Goal: Task Accomplishment & Management: Manage account settings

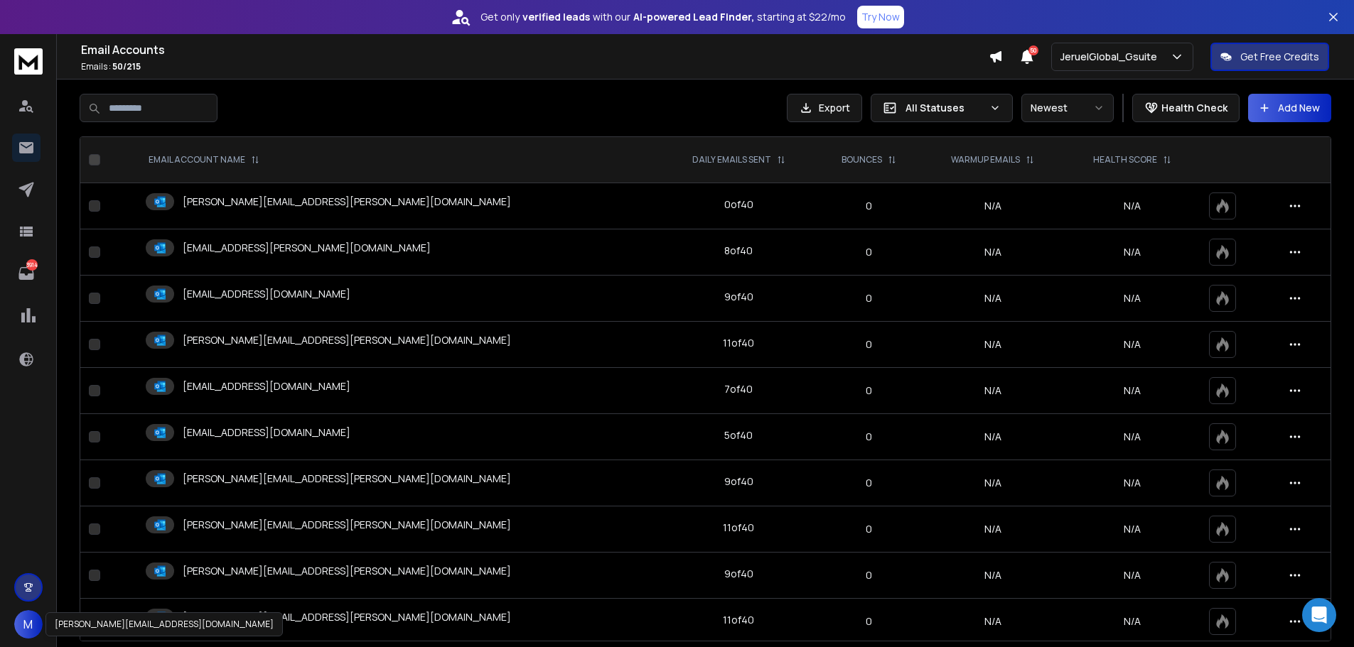
click at [29, 620] on span "M" at bounding box center [28, 625] width 28 height 28
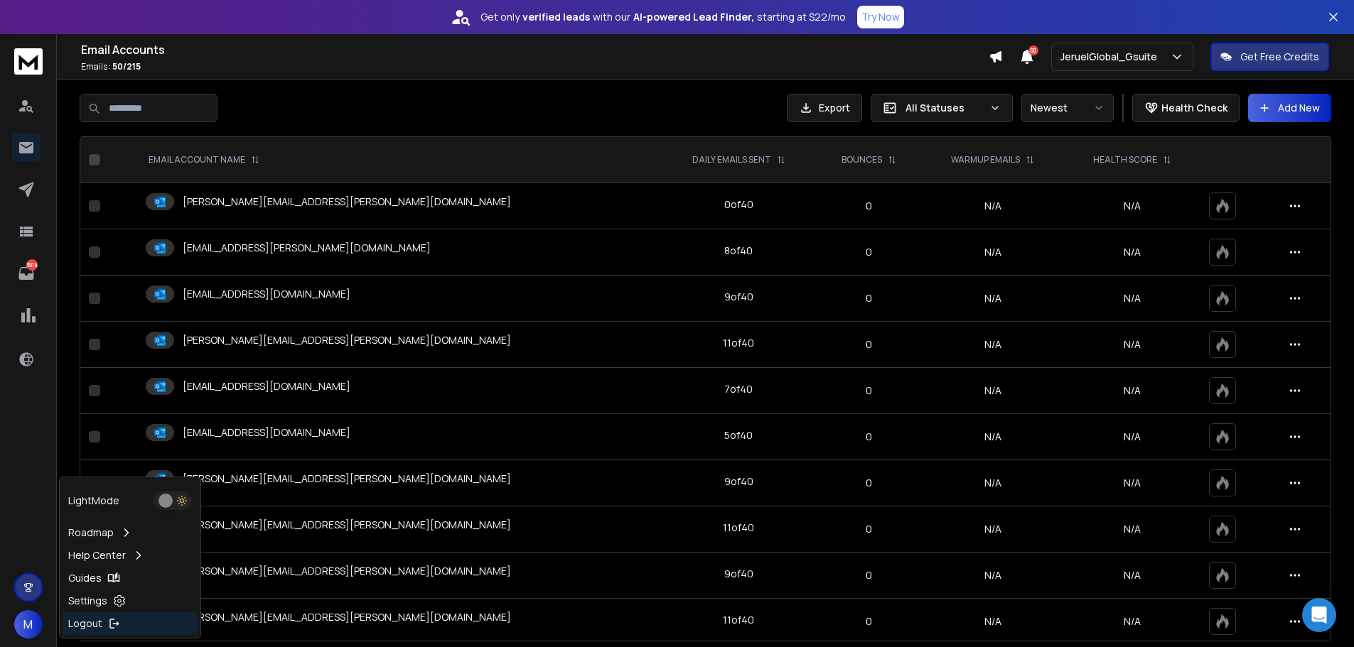
click at [133, 628] on div "Logout" at bounding box center [130, 624] width 135 height 23
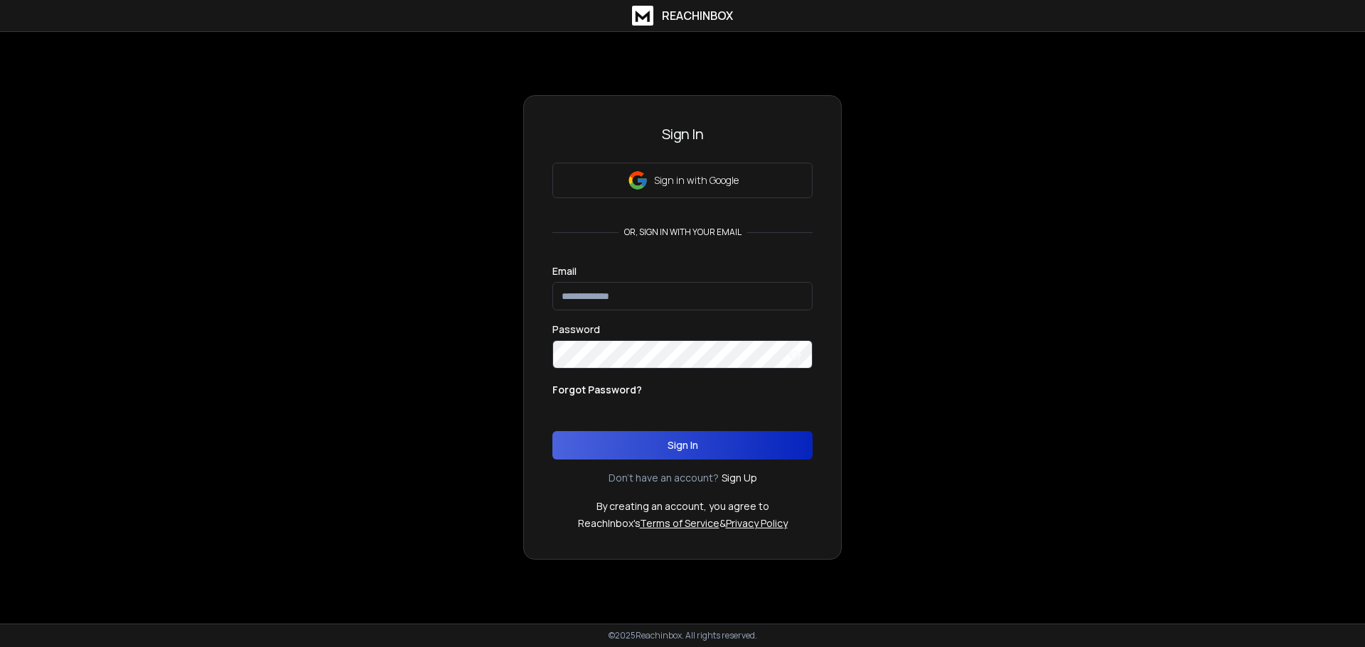
type input "**********"
click at [791, 357] on icon at bounding box center [794, 355] width 13 height 9
click at [608, 389] on p "Forgot Password?" at bounding box center [597, 390] width 90 height 14
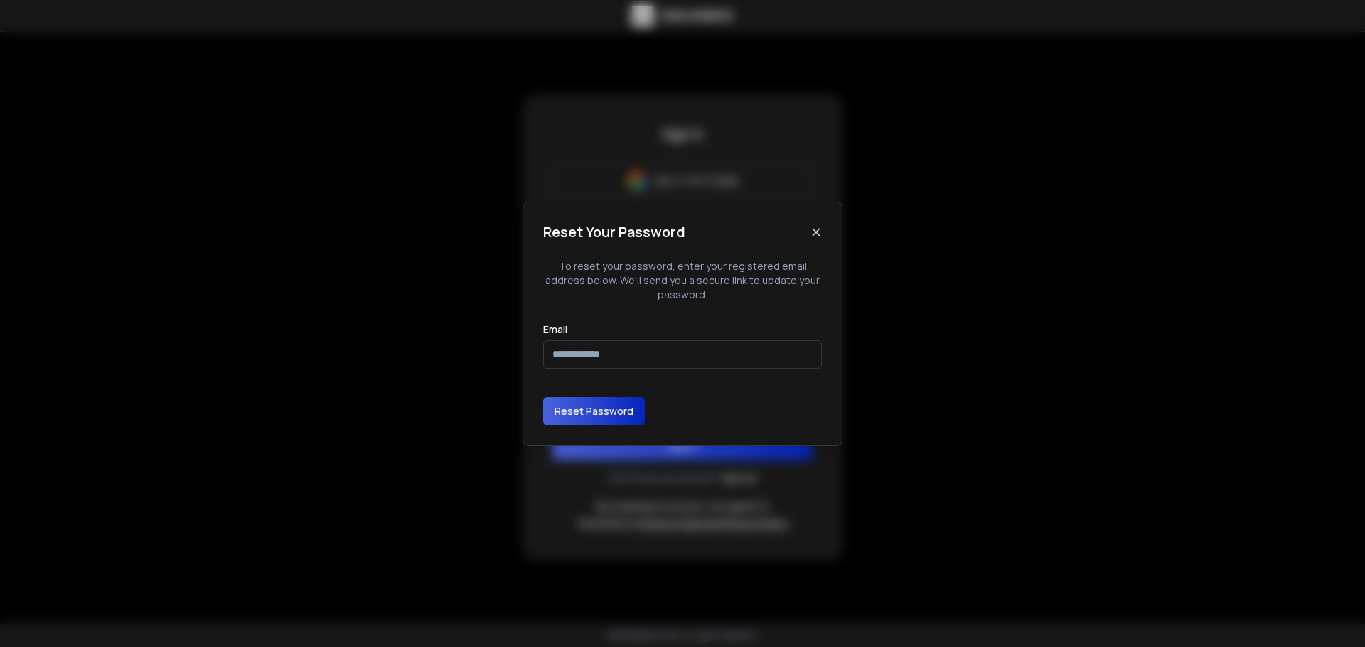
click at [602, 347] on input "email" at bounding box center [682, 354] width 279 height 28
type input "**********"
click at [606, 409] on button "Reset Password" at bounding box center [594, 411] width 102 height 28
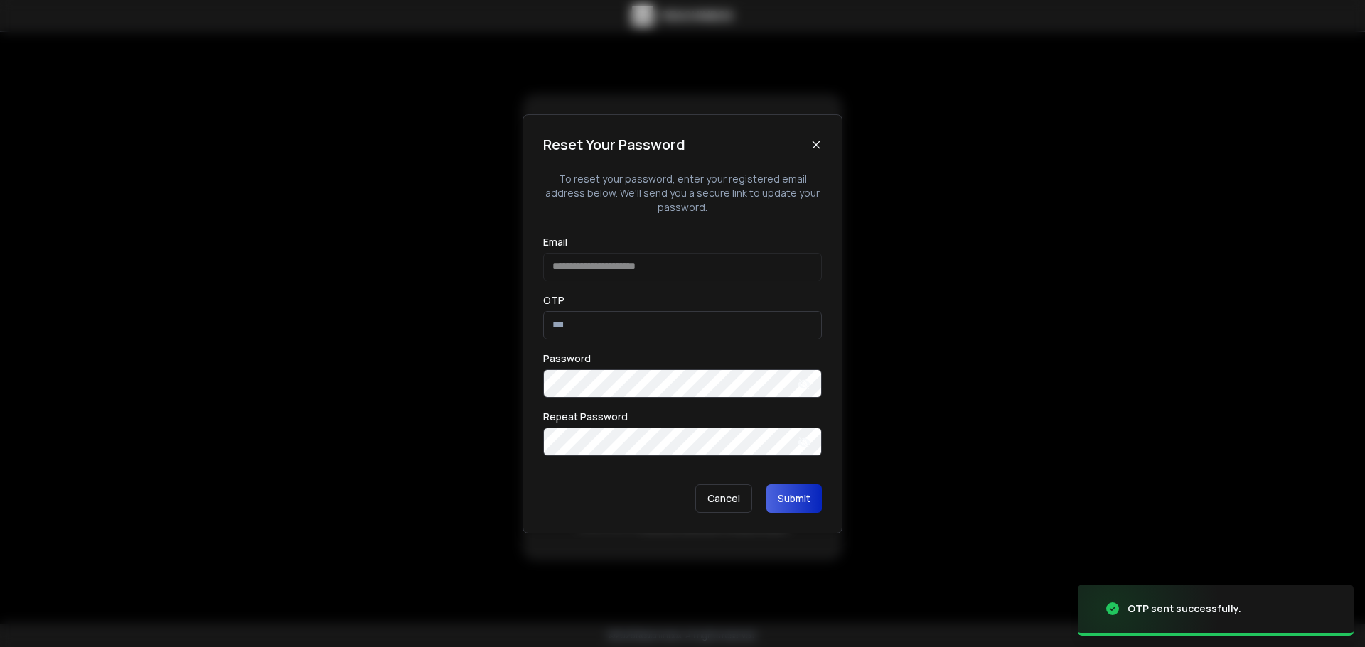
drag, startPoint x: 1301, startPoint y: 308, endPoint x: 1240, endPoint y: 294, distance: 62.9
click at [1300, 308] on div "**********" at bounding box center [682, 324] width 1365 height 448
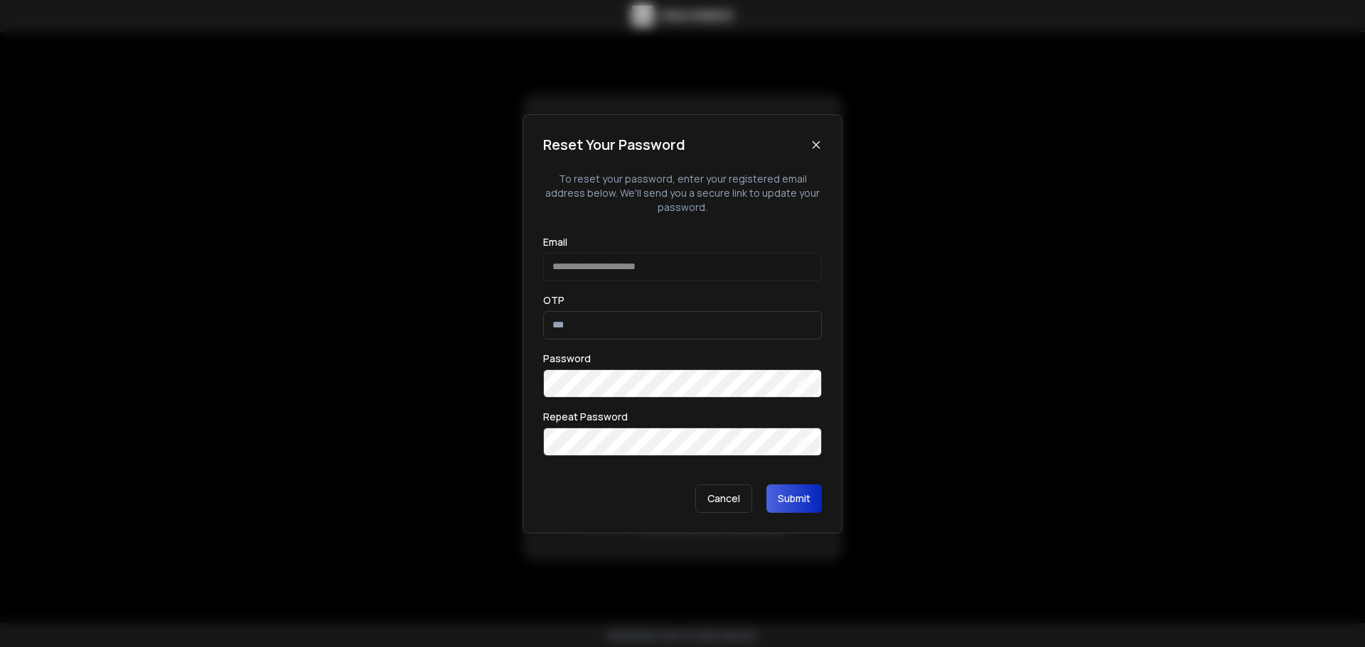
click at [638, 319] on input "text" at bounding box center [682, 325] width 279 height 28
paste input "******"
type input "******"
click at [722, 344] on form "**********" at bounding box center [682, 375] width 279 height 276
click at [804, 436] on icon at bounding box center [803, 442] width 13 height 13
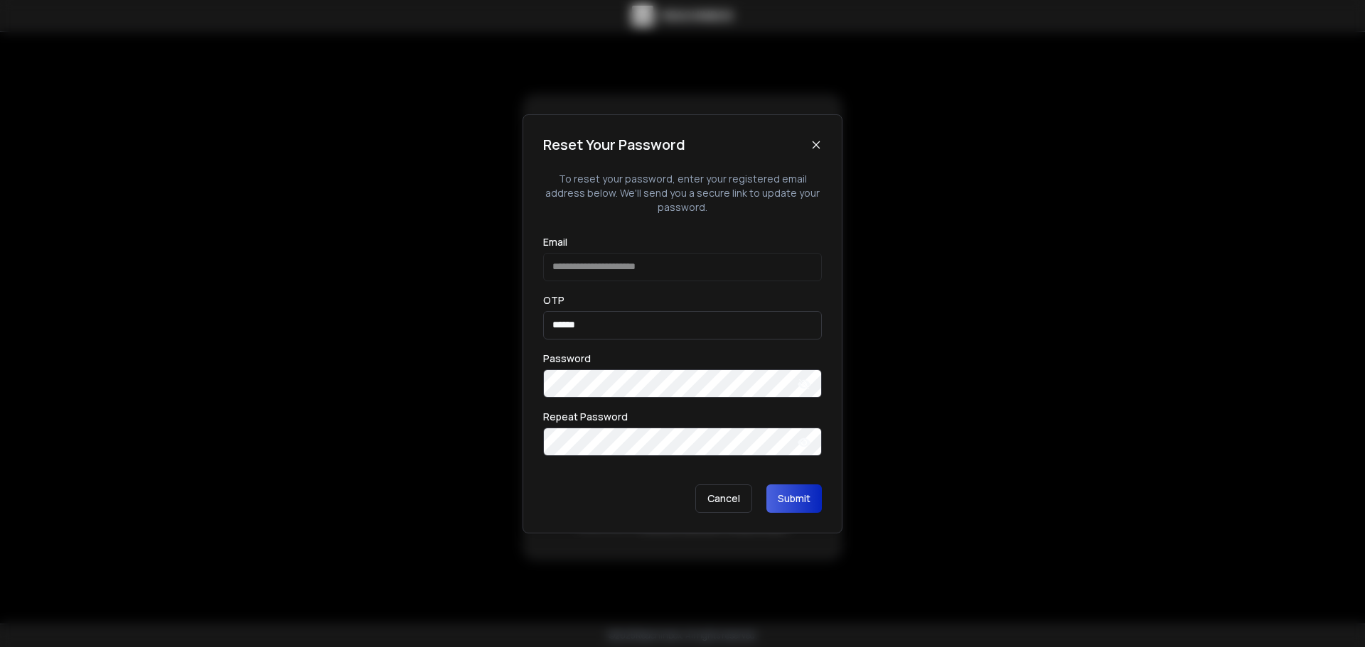
click at [812, 378] on div at bounding box center [807, 384] width 21 height 13
click at [690, 354] on div "Password" at bounding box center [682, 359] width 279 height 10
click at [792, 485] on button "Submit" at bounding box center [793, 499] width 55 height 28
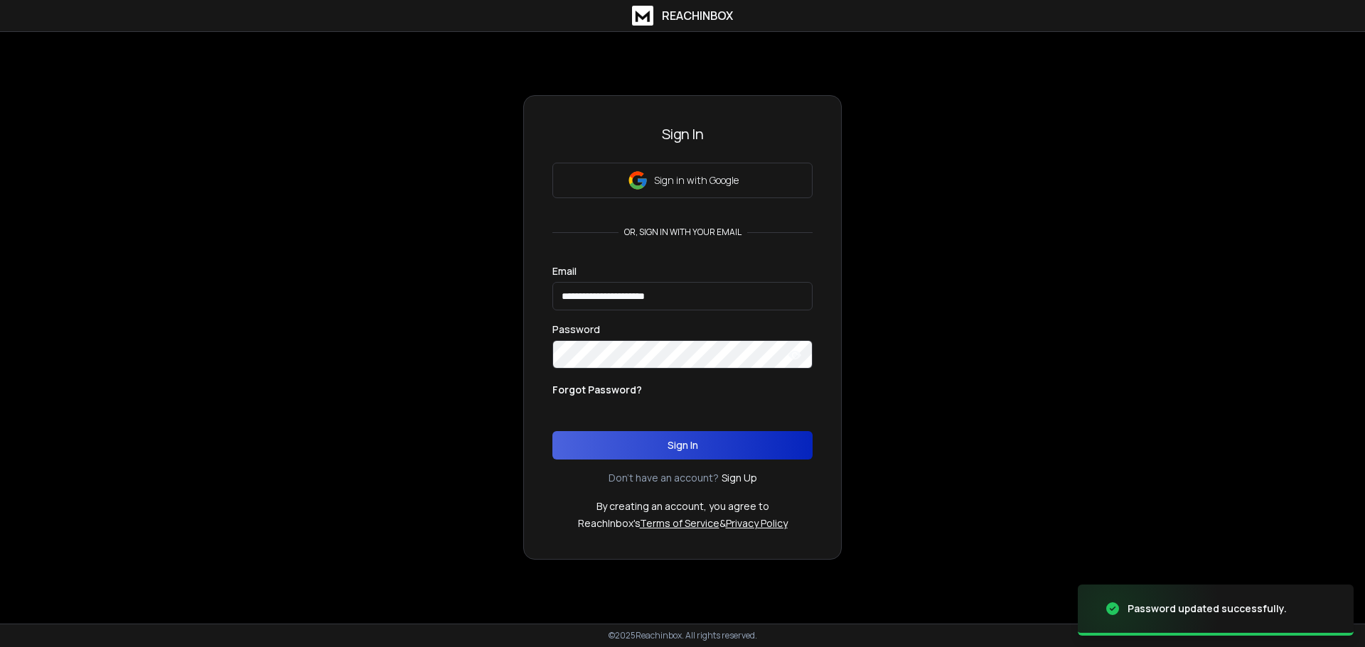
type input "**********"
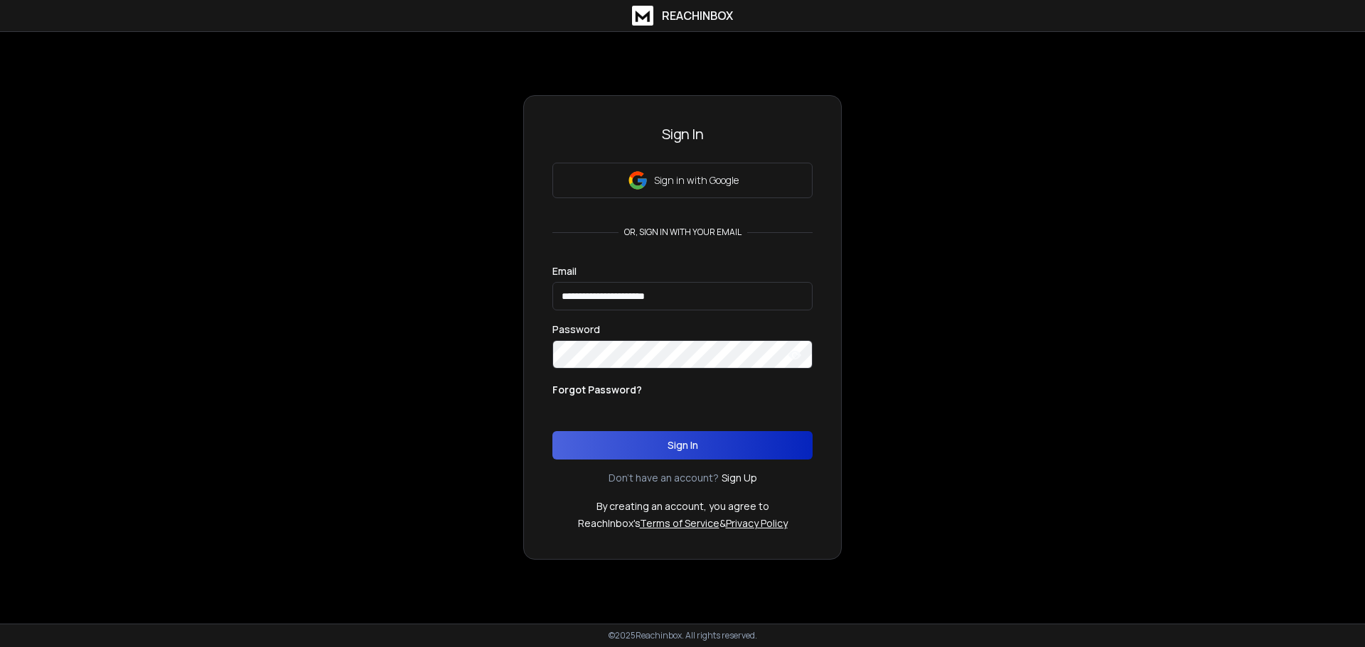
click at [680, 433] on button "Sign In" at bounding box center [682, 445] width 260 height 28
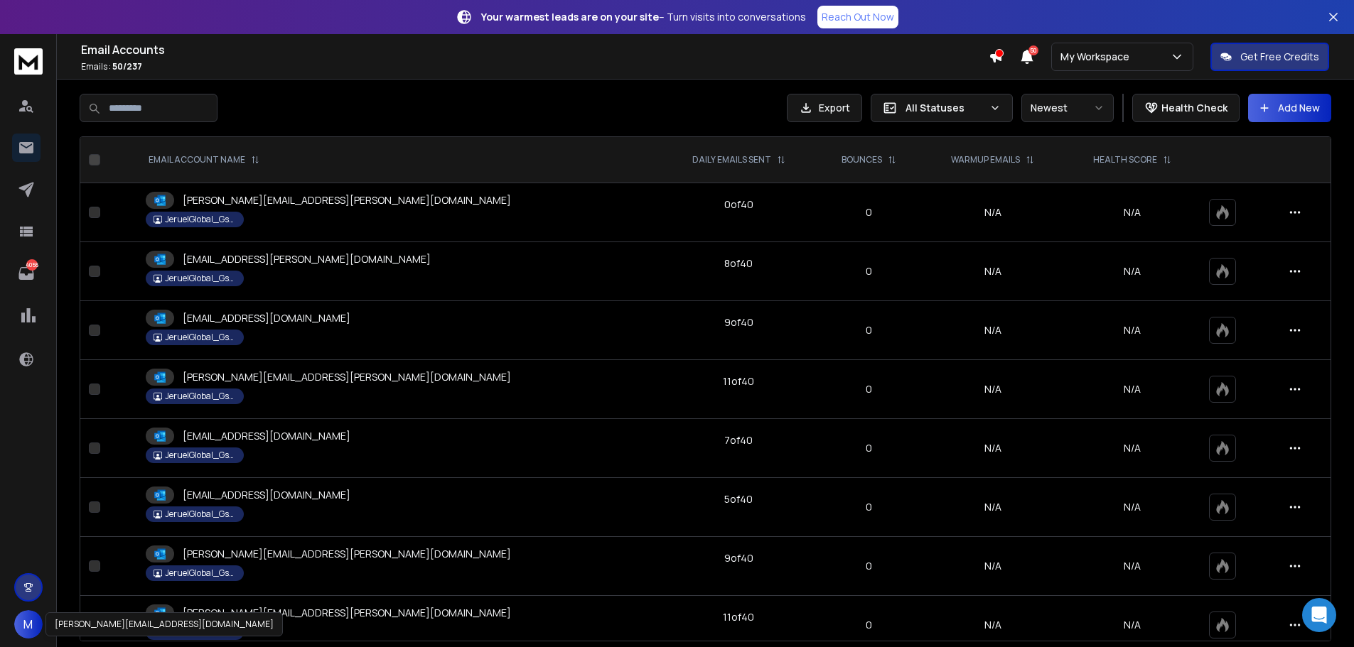
click at [30, 620] on span "M" at bounding box center [28, 625] width 28 height 28
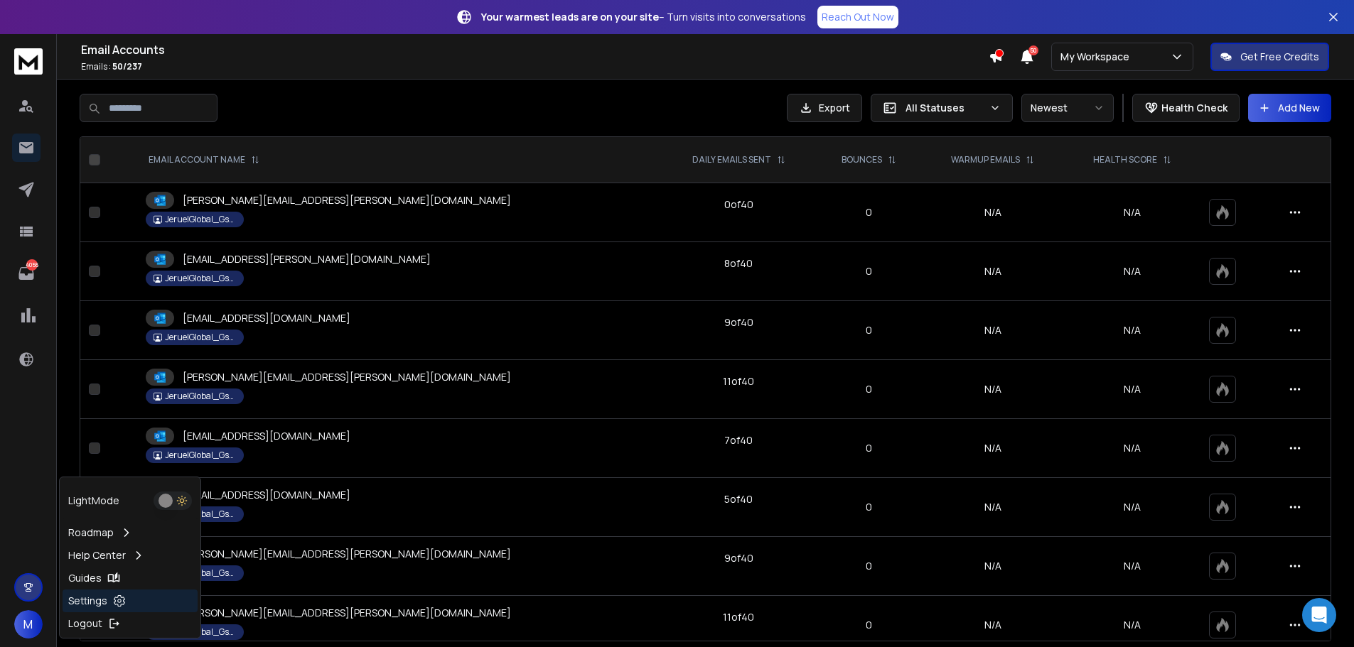
click at [120, 604] on icon at bounding box center [119, 601] width 13 height 13
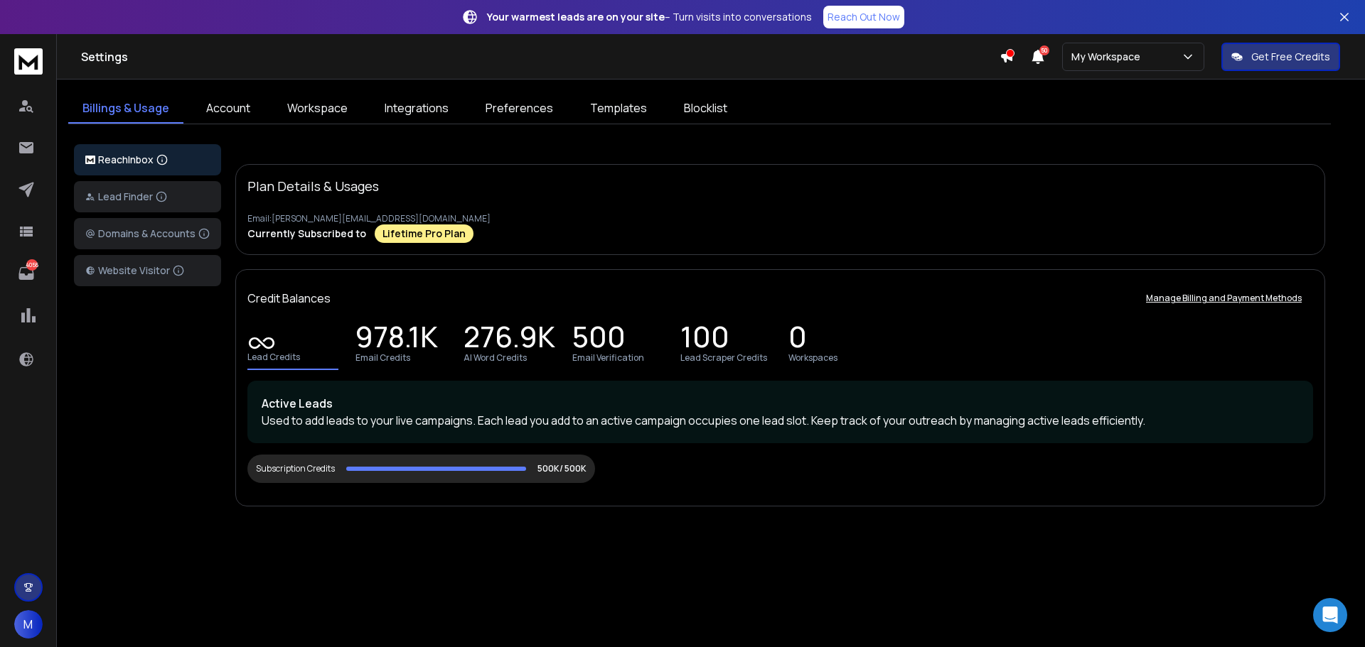
click at [385, 360] on p "Email Credits" at bounding box center [382, 358] width 55 height 11
click at [300, 362] on button "Lead Credits" at bounding box center [292, 349] width 91 height 41
click at [377, 362] on p "Email Credits" at bounding box center [382, 358] width 55 height 11
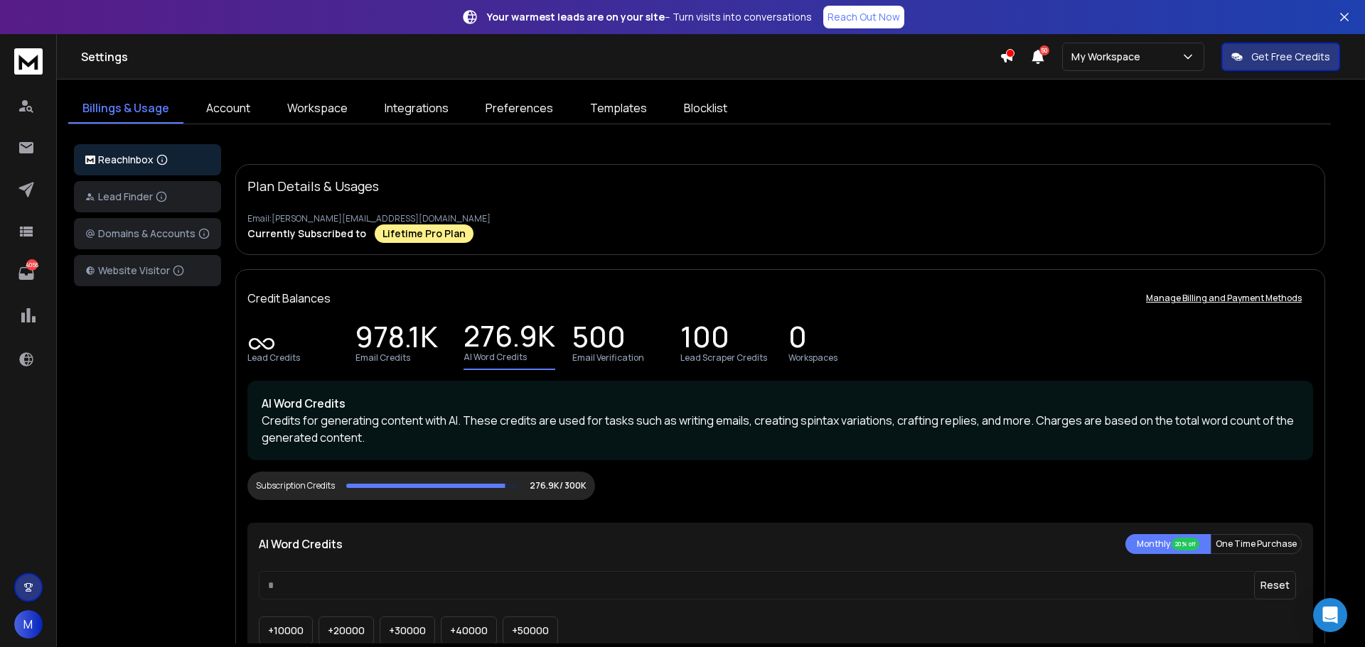
click at [520, 365] on button "276.9K AI Word Credits" at bounding box center [509, 349] width 92 height 41
click at [615, 353] on p "Email Verification" at bounding box center [608, 358] width 72 height 11
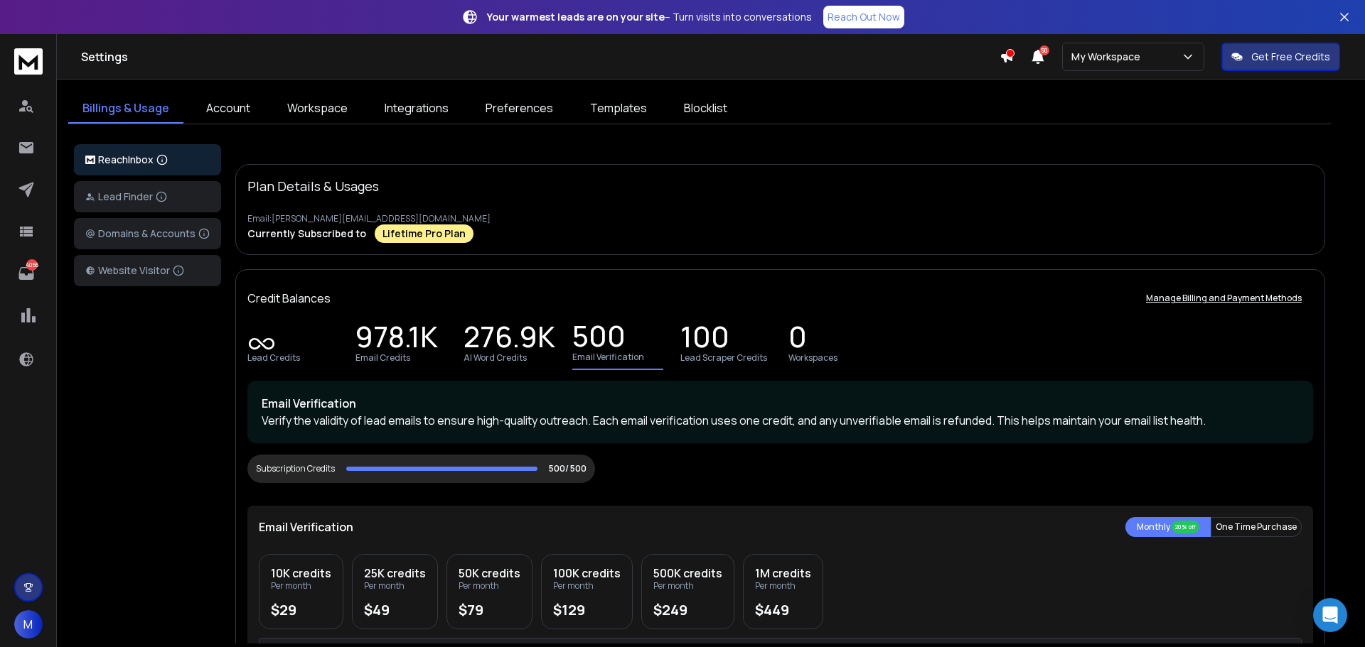
click at [743, 356] on p "Lead Scraper Credits" at bounding box center [723, 358] width 87 height 11
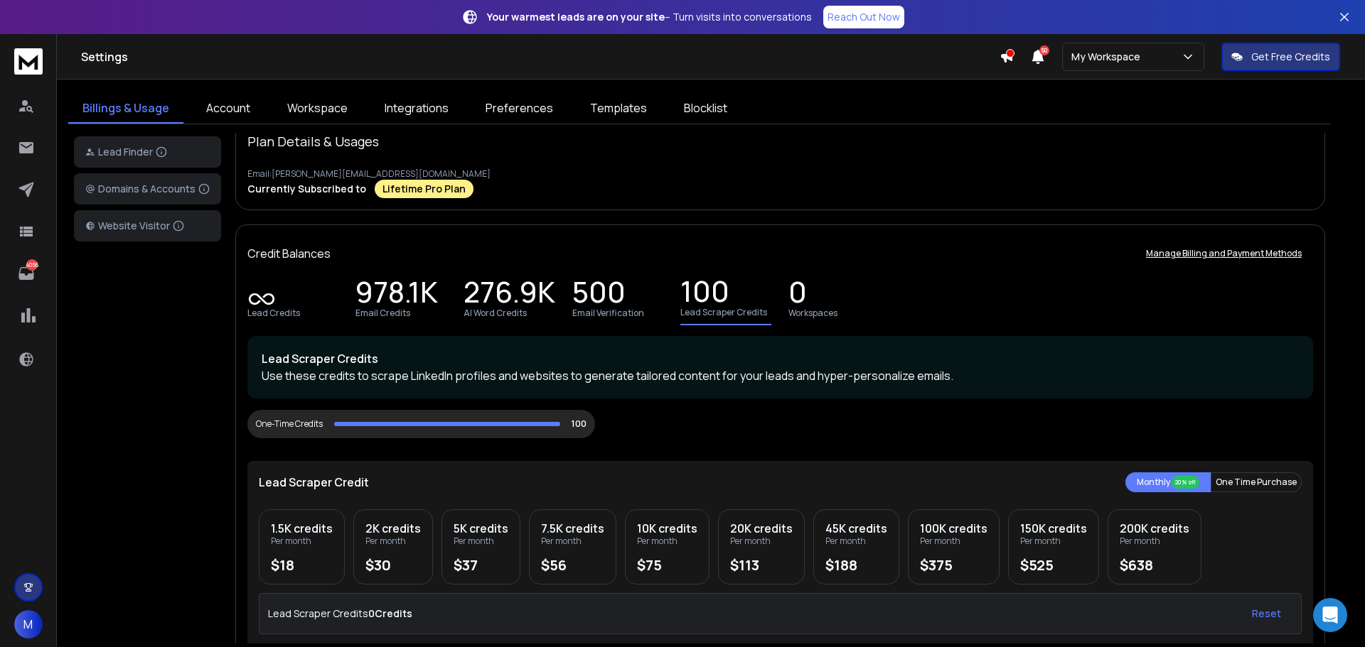
scroll to position [82, 0]
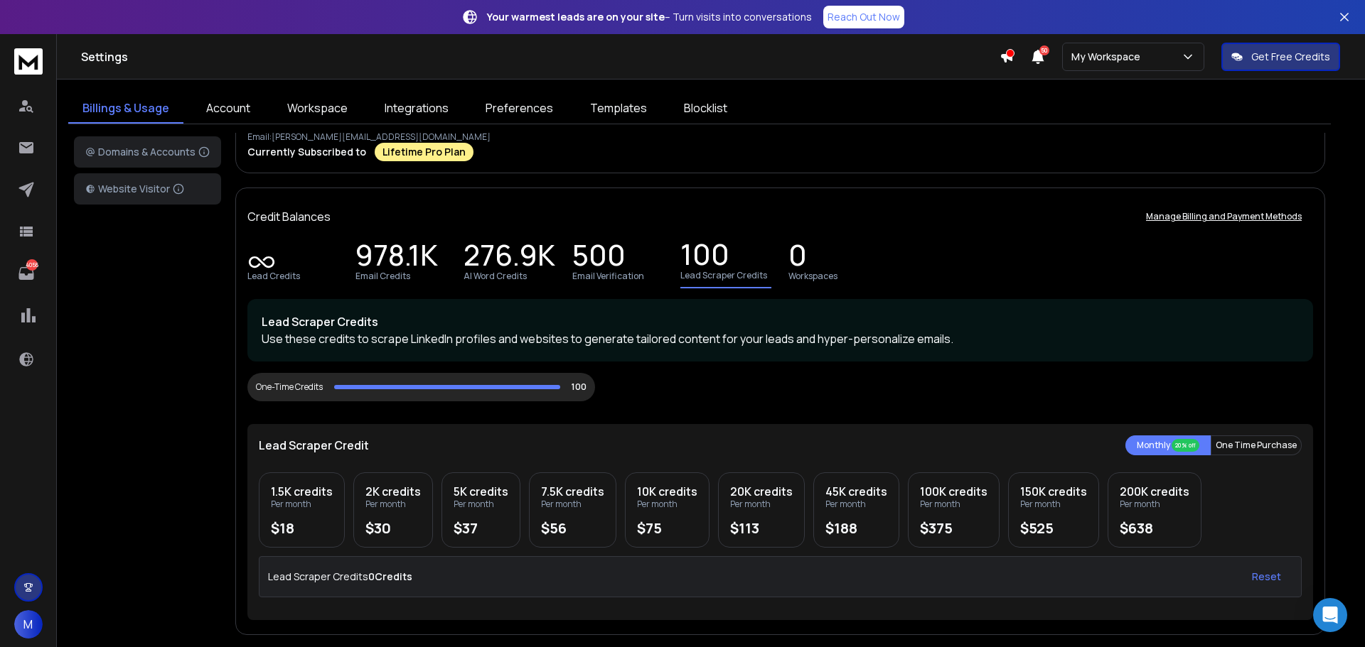
click at [1242, 438] on button "One Time Purchase" at bounding box center [1255, 446] width 91 height 20
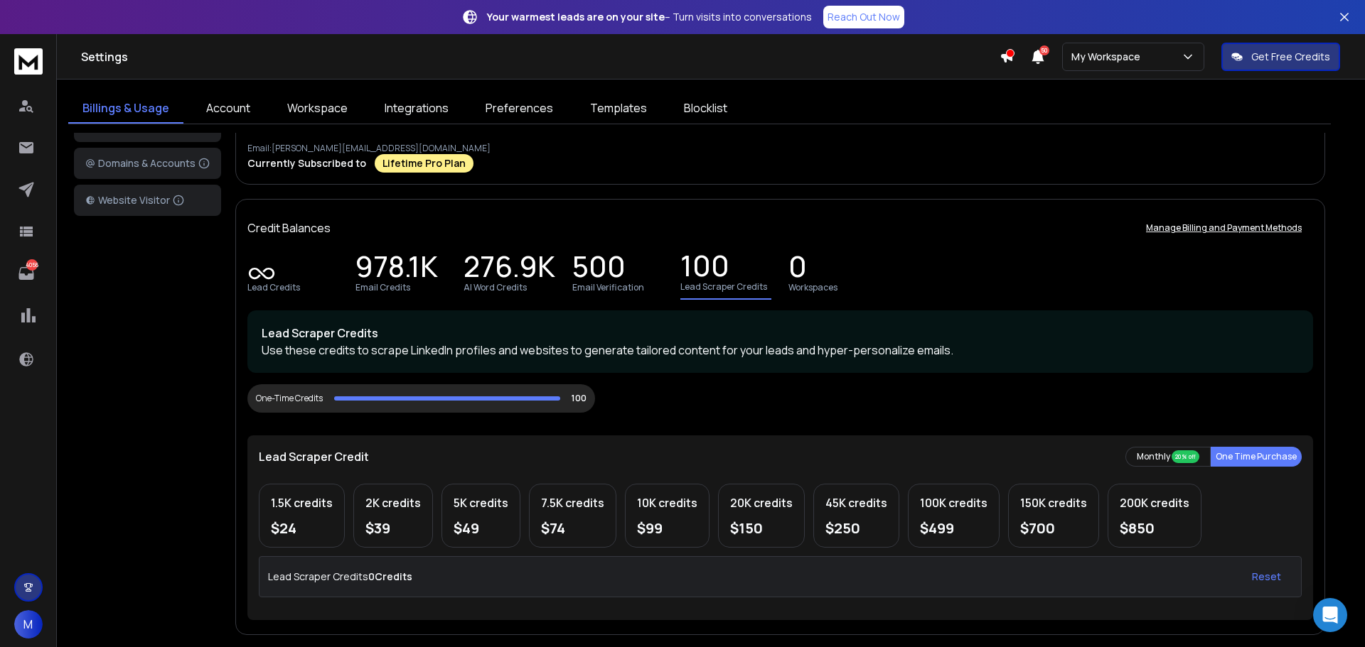
click at [1161, 522] on div "$850" at bounding box center [1154, 529] width 70 height 14
click at [1130, 535] on button "200K credits $850" at bounding box center [1124, 540] width 11 height 11
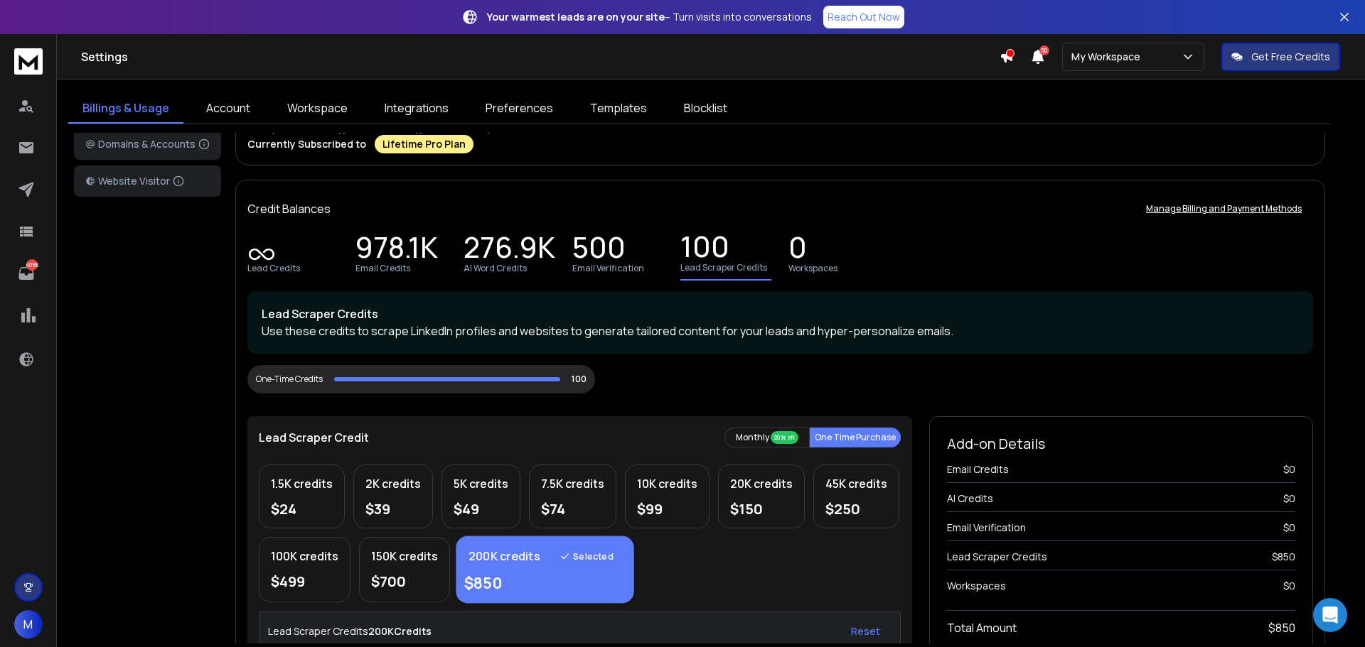
scroll to position [0, 0]
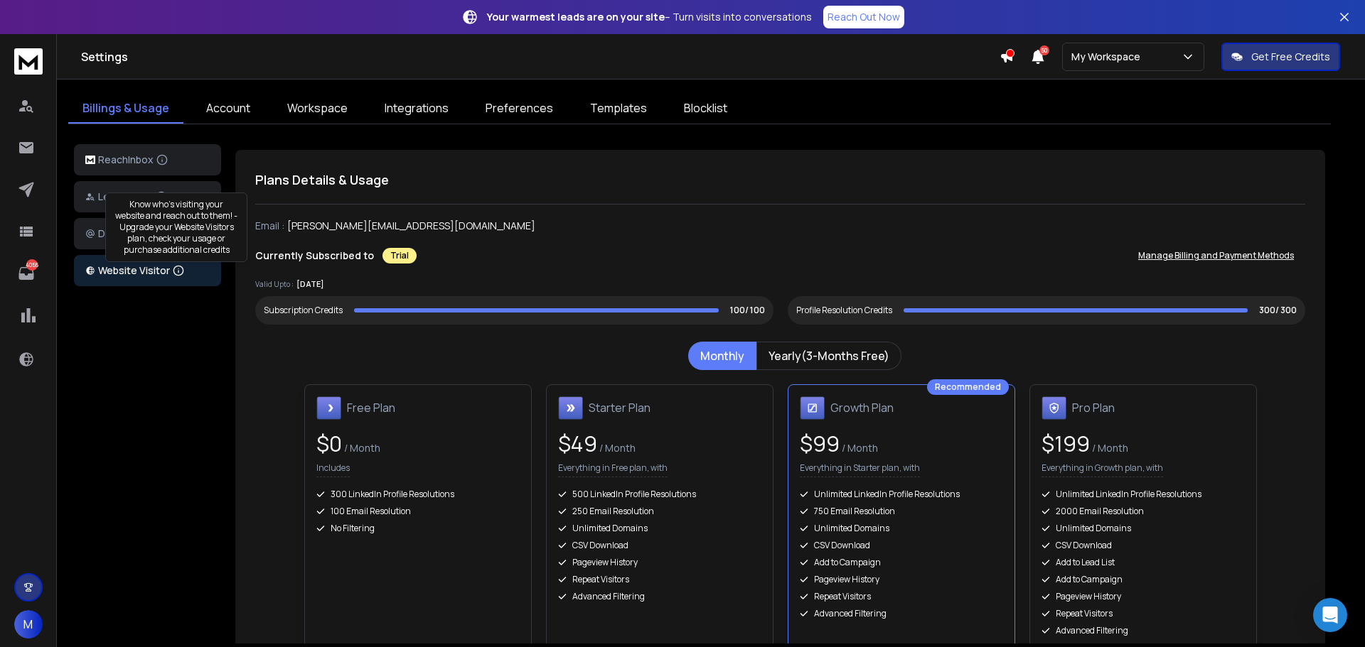
click at [176, 275] on circle "button" at bounding box center [177, 270] width 9 height 9
click at [221, 107] on link "Account" at bounding box center [228, 109] width 72 height 30
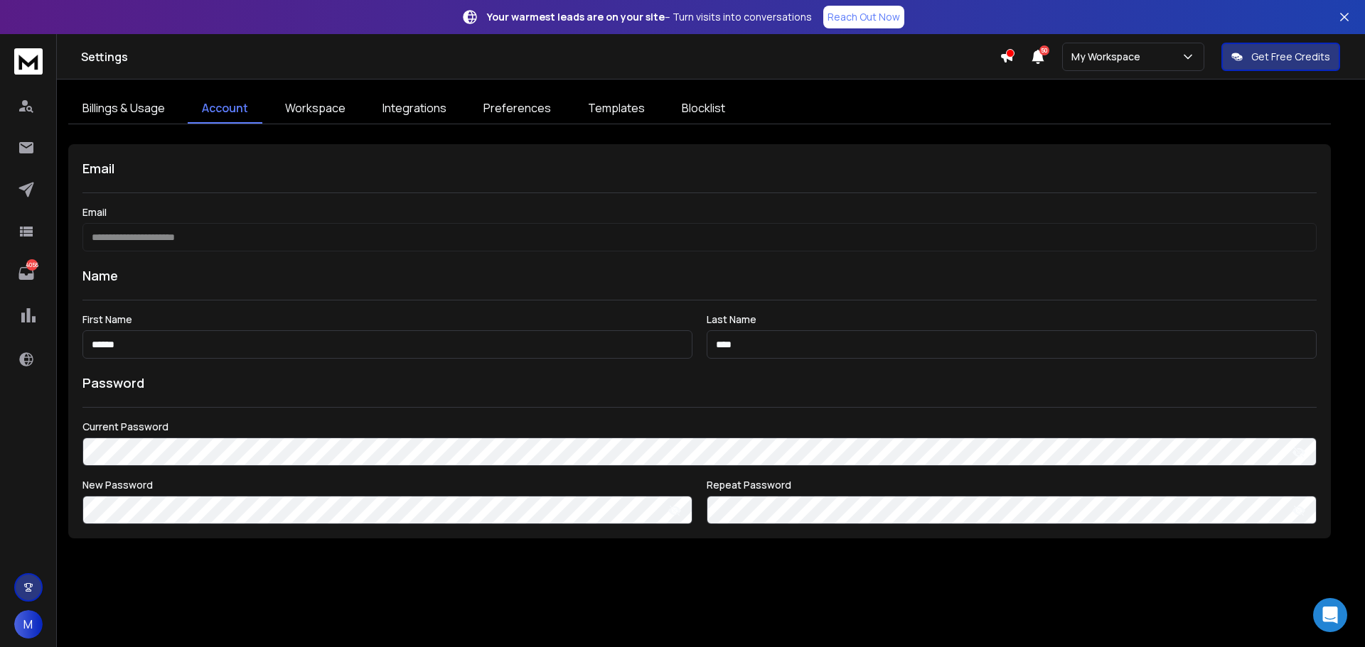
click at [305, 104] on link "Workspace" at bounding box center [315, 109] width 89 height 30
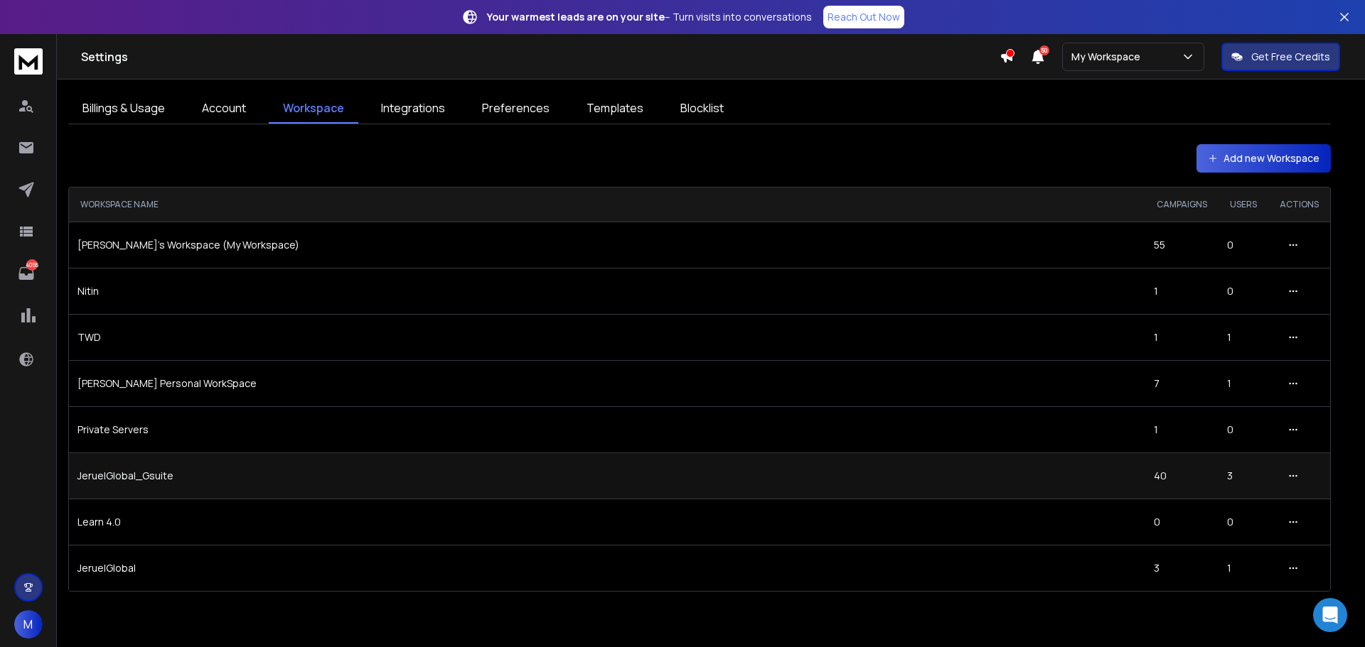
click at [1261, 473] on td "3" at bounding box center [1243, 476] width 50 height 46
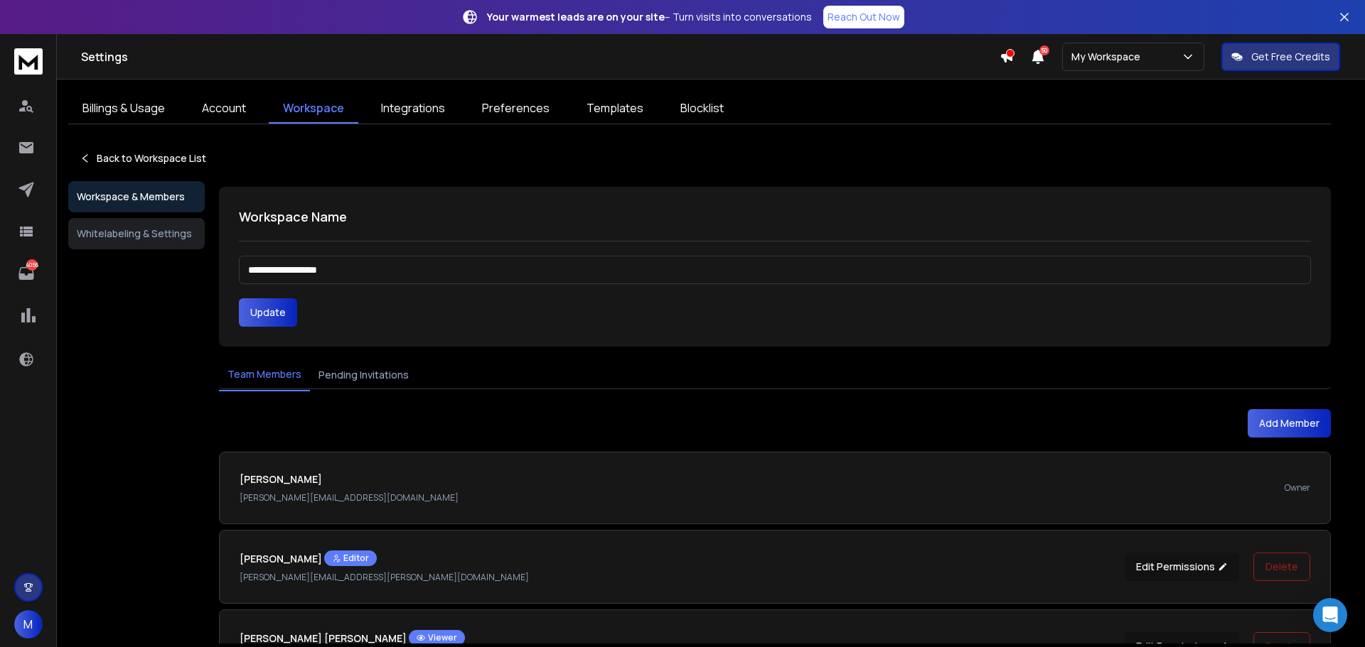
scroll to position [119, 0]
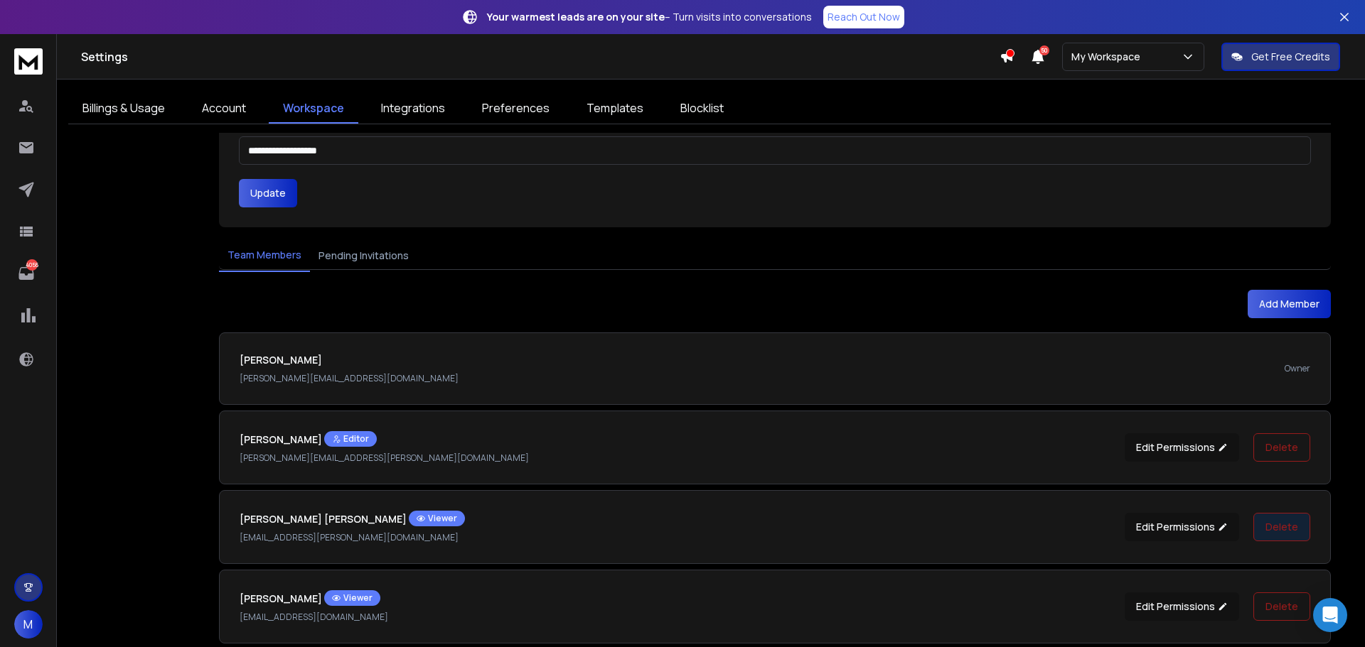
click at [1282, 526] on button "Delete" at bounding box center [1281, 527] width 57 height 28
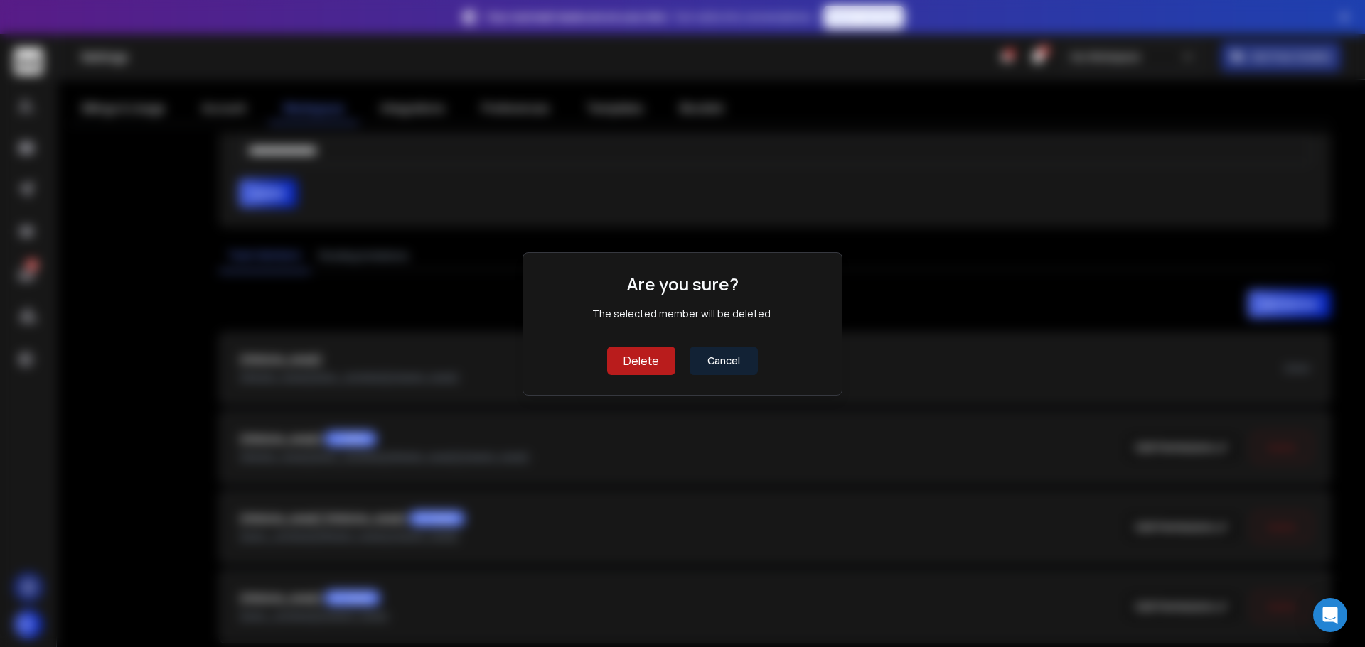
click at [657, 366] on button "Delete" at bounding box center [641, 361] width 68 height 28
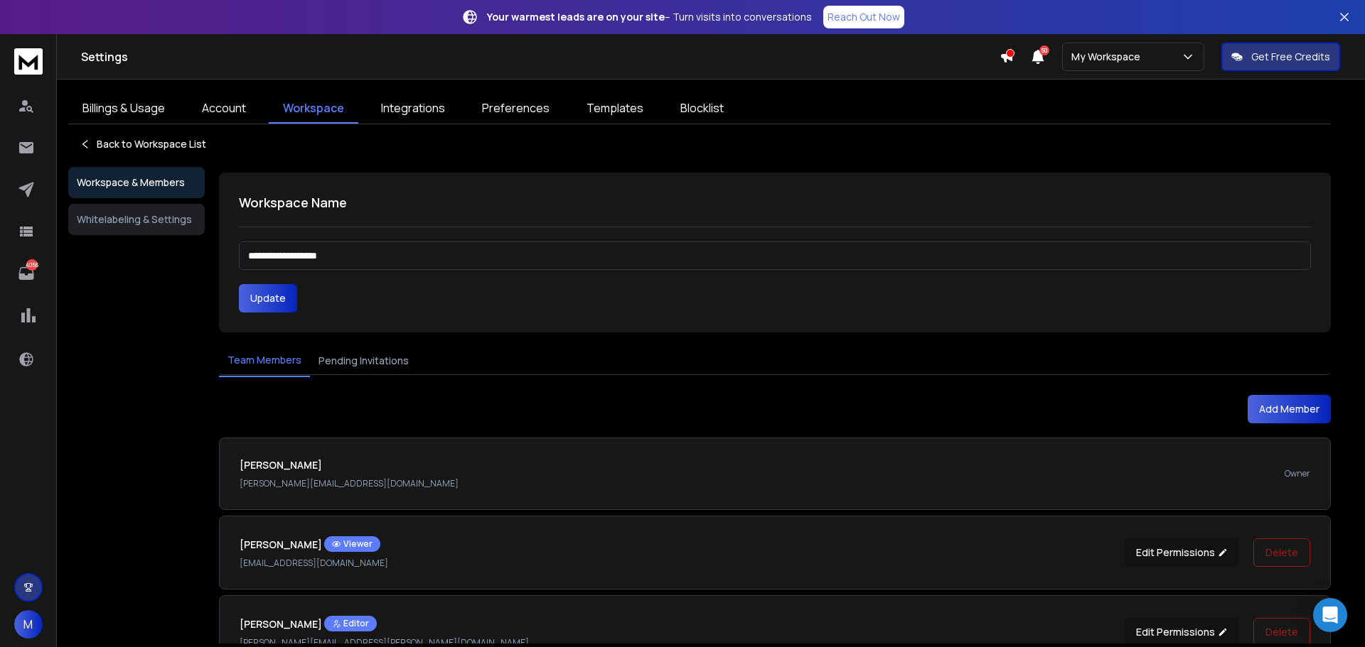
scroll to position [0, 0]
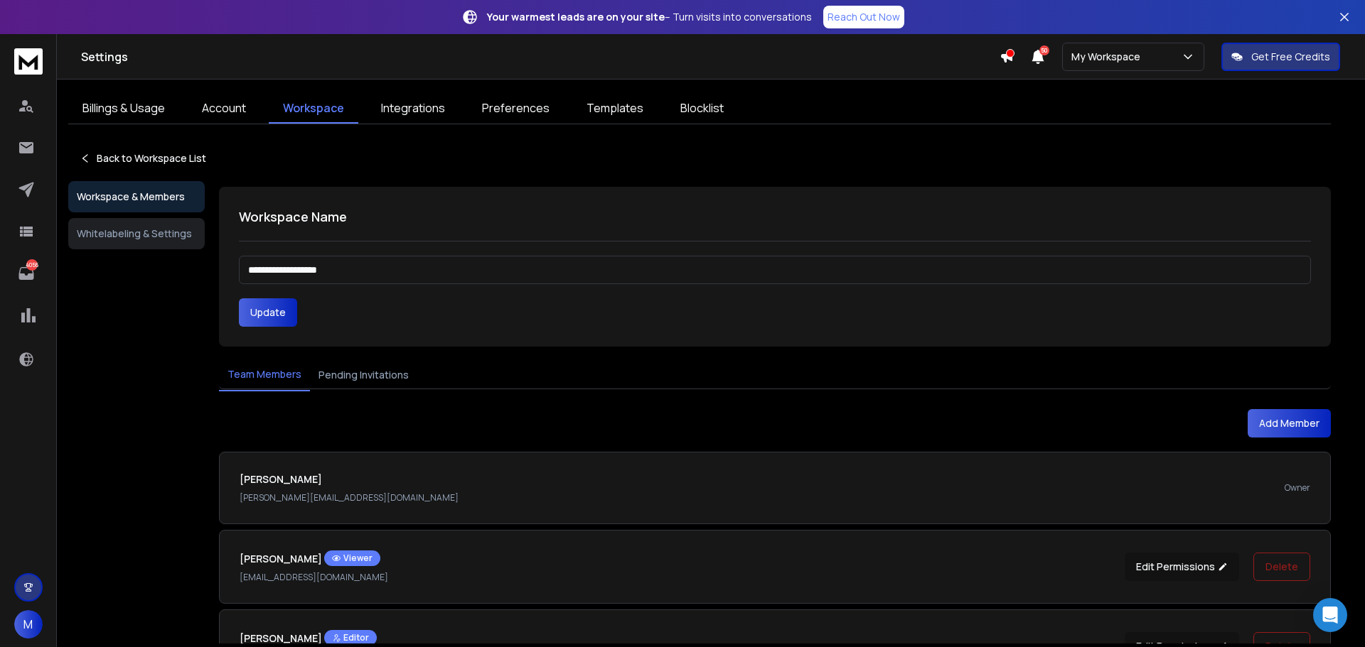
click at [355, 380] on button "Pending Invitations" at bounding box center [363, 375] width 107 height 31
click at [285, 374] on button "Team Members" at bounding box center [264, 375] width 91 height 33
